Goal: Manage account settings

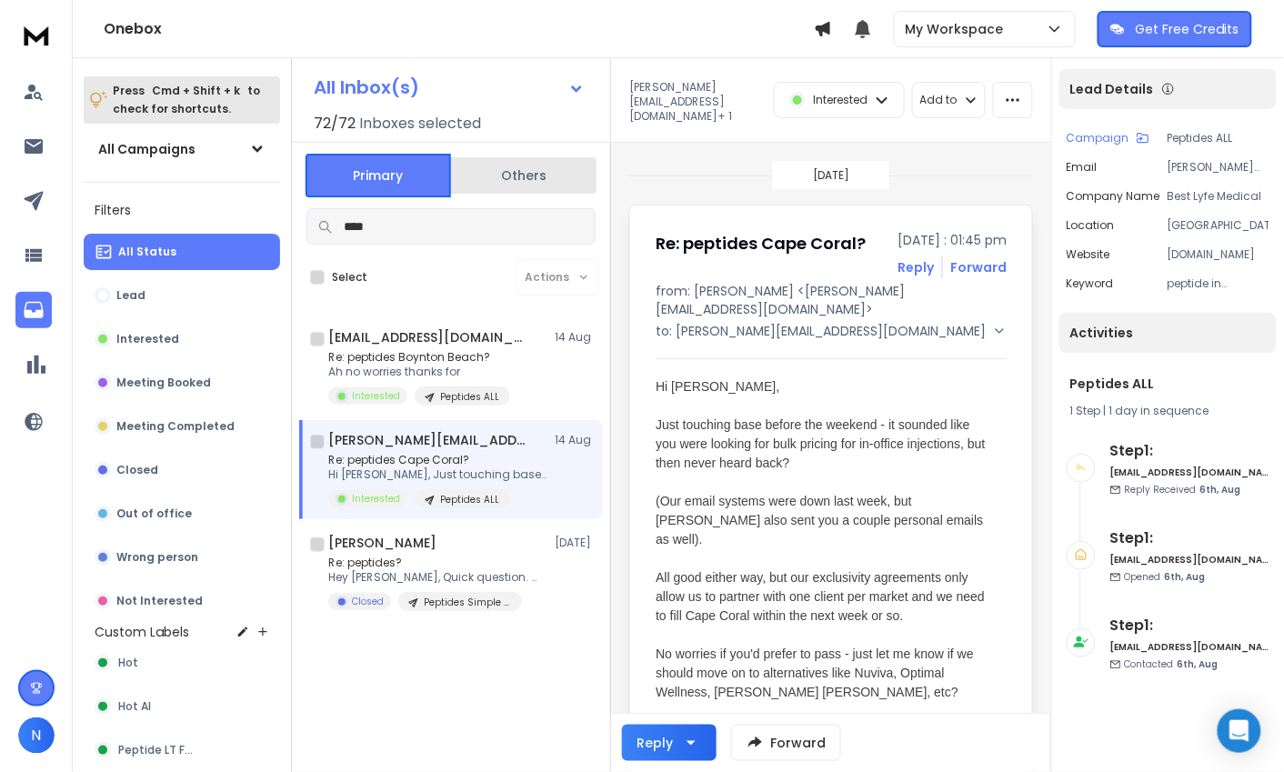
click at [383, 219] on input "****" at bounding box center [450, 226] width 289 height 36
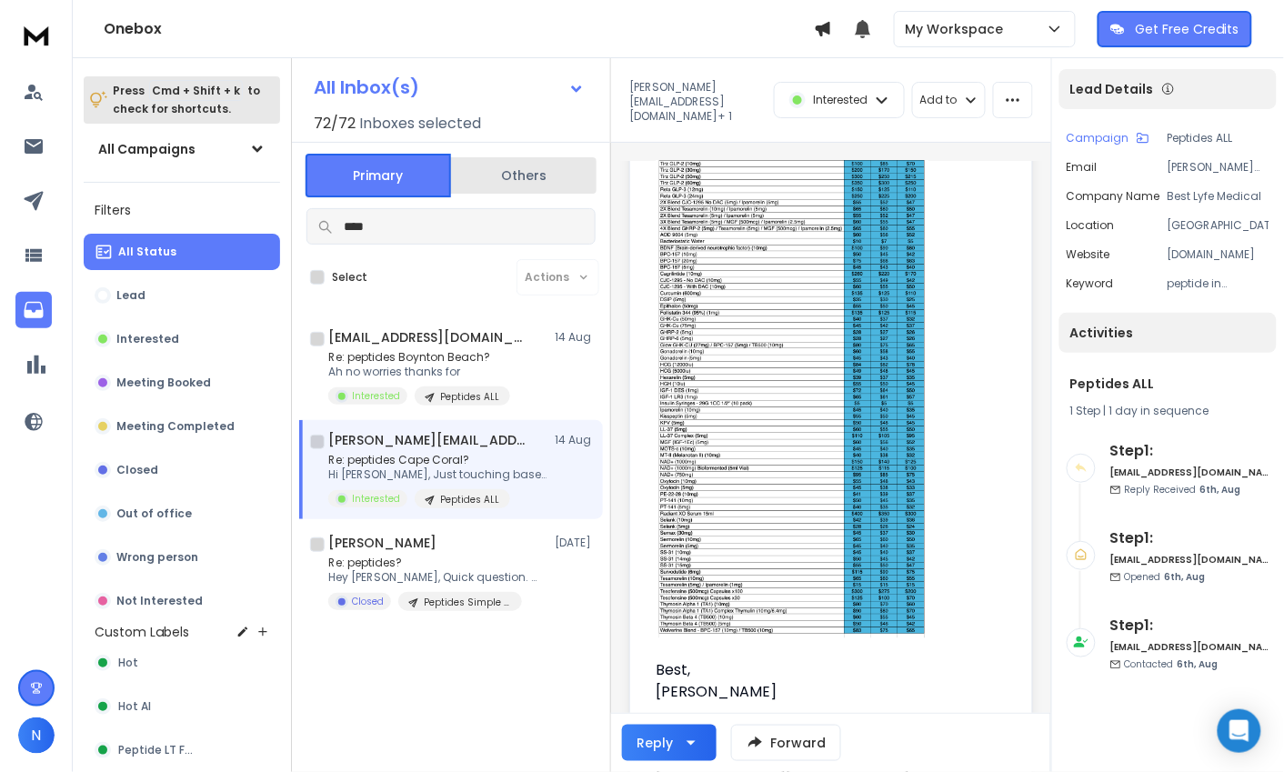
click at [383, 219] on input "****" at bounding box center [450, 226] width 289 height 36
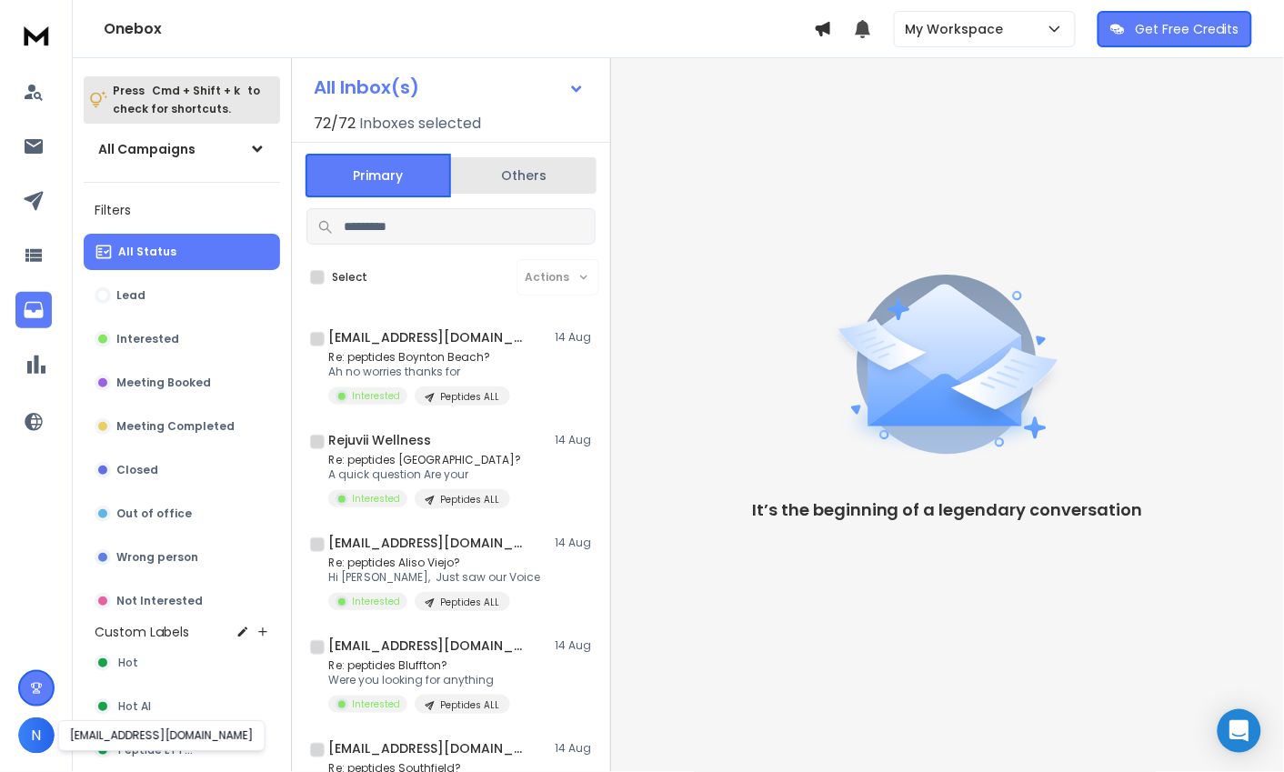
click at [41, 730] on span "N" at bounding box center [36, 736] width 36 height 36
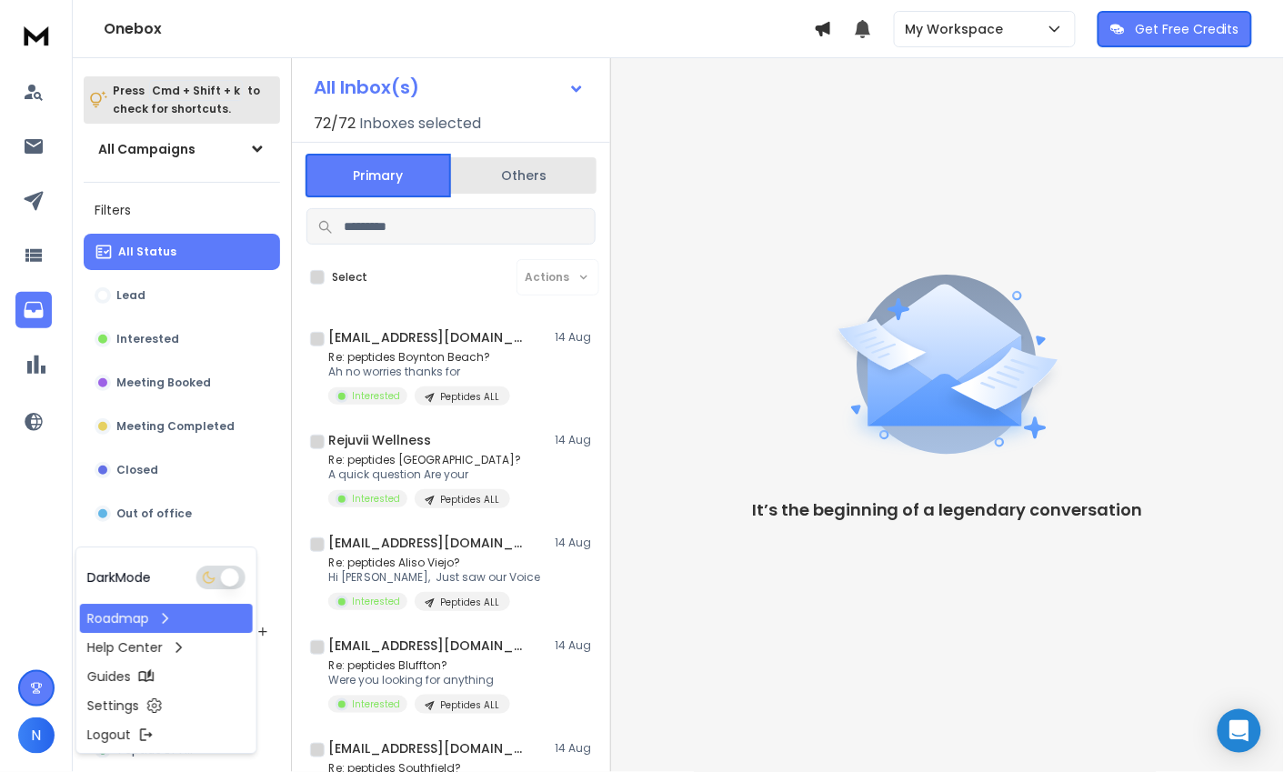
click at [219, 574] on button "button" at bounding box center [220, 578] width 49 height 24
